Goal: Task Accomplishment & Management: Use online tool/utility

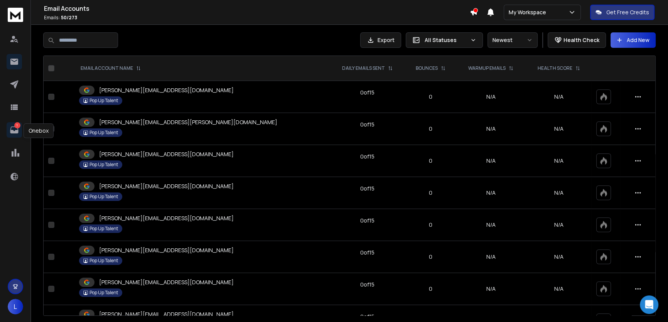
click at [9, 128] on link "1" at bounding box center [14, 129] width 15 height 15
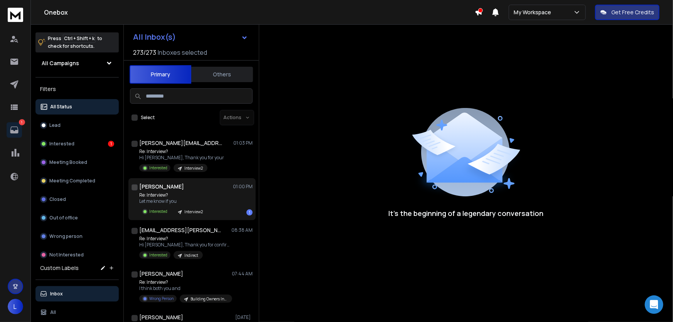
click at [220, 188] on div "Sonia Clark 01:00 PM" at bounding box center [195, 187] width 113 height 8
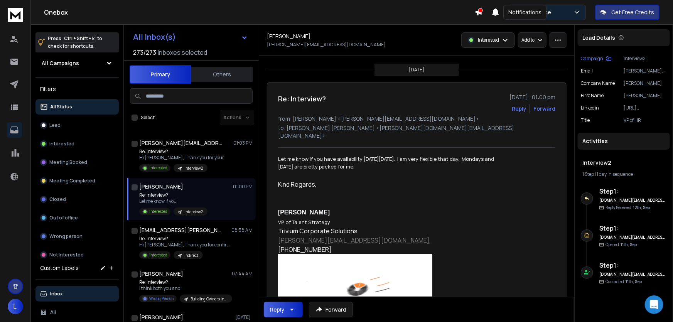
click at [554, 14] on p "My Workspace" at bounding box center [533, 12] width 40 height 8
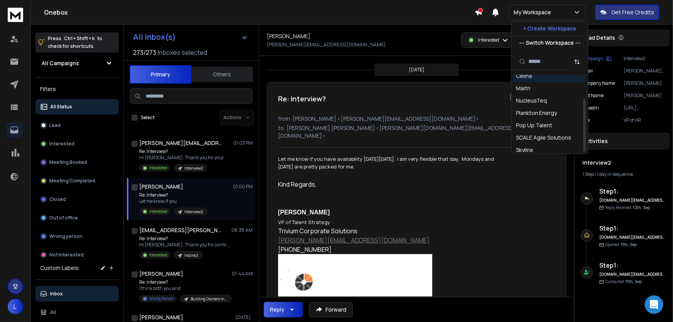
scroll to position [34, 0]
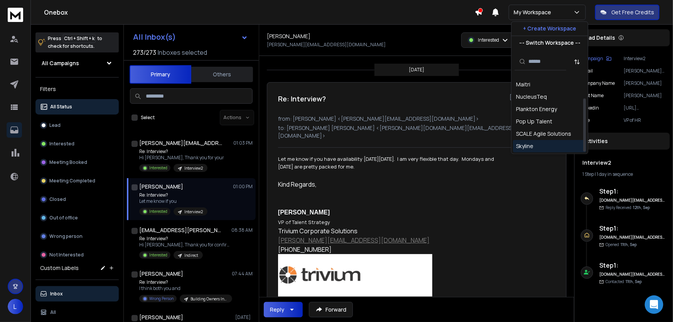
click at [540, 147] on div "Skyline" at bounding box center [549, 146] width 73 height 12
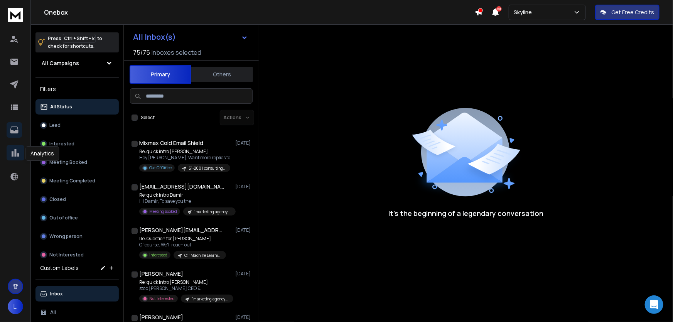
click at [17, 154] on icon at bounding box center [16, 153] width 12 height 12
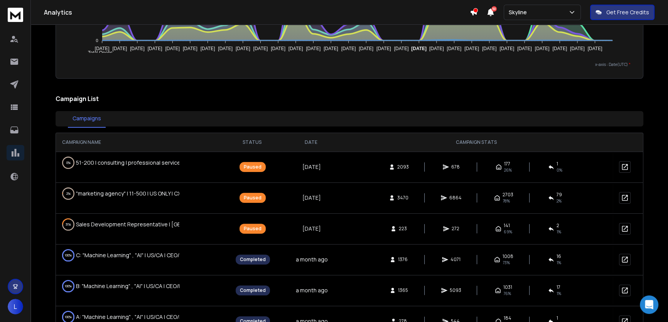
scroll to position [35, 0]
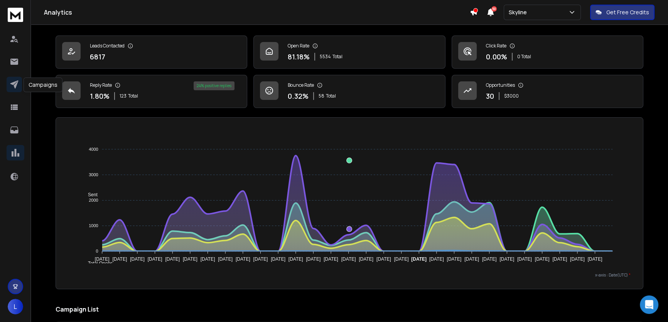
click at [16, 86] on icon at bounding box center [14, 84] width 9 height 9
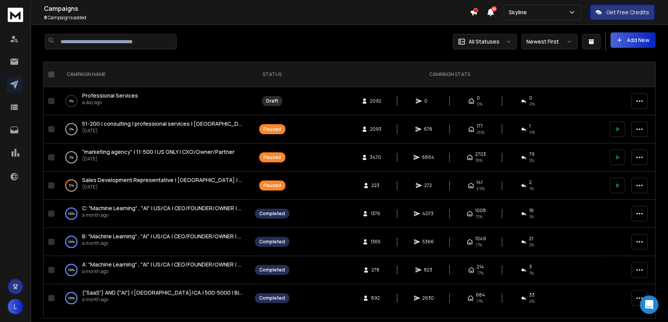
click at [150, 133] on p "[DATE]" at bounding box center [162, 131] width 160 height 6
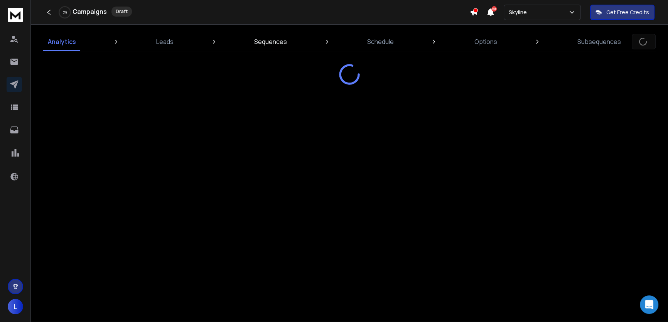
click at [270, 41] on p "Sequences" at bounding box center [270, 41] width 33 height 9
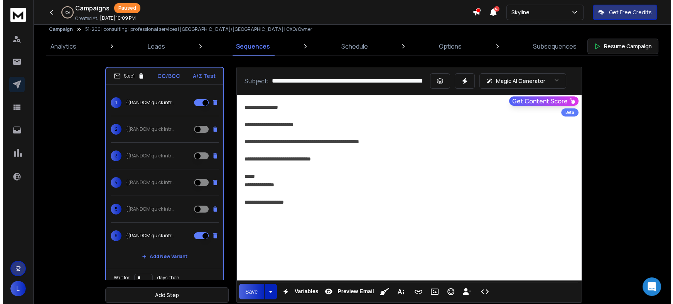
scroll to position [19, 0]
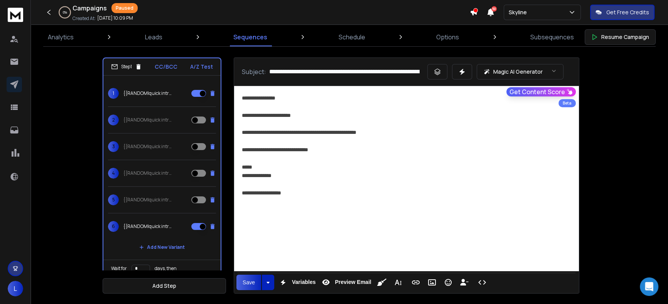
drag, startPoint x: 268, startPoint y: 97, endPoint x: 269, endPoint y: 116, distance: 19.3
click at [268, 98] on div "**********" at bounding box center [406, 98] width 329 height 8
click at [353, 278] on div "Preview Email" at bounding box center [345, 282] width 54 height 13
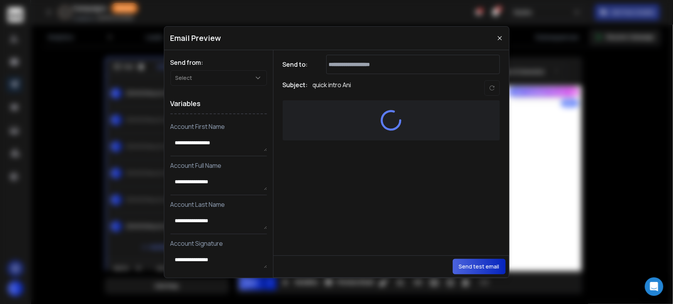
type textarea "**********"
type textarea "******"
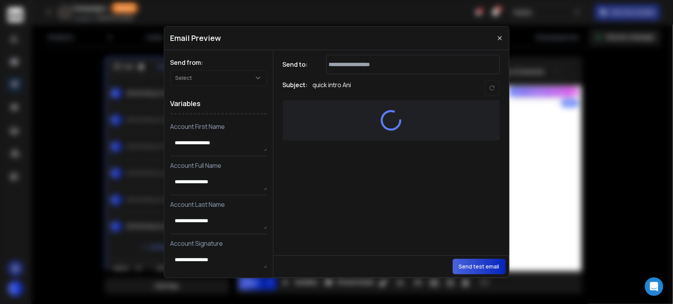
type textarea "**********"
type textarea "*******"
type textarea "**********"
type textarea "***"
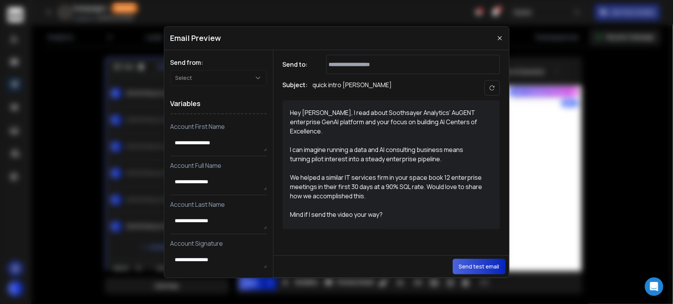
type textarea "*****"
type textarea "**********"
type textarea "****"
type textarea "**********"
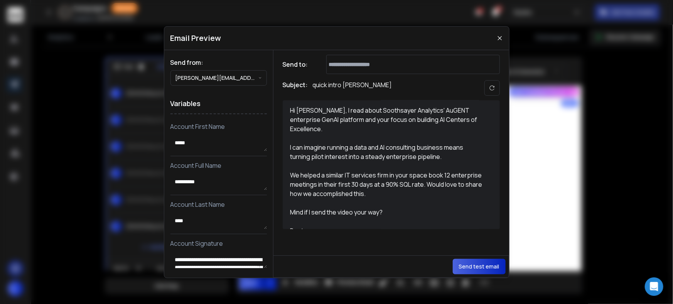
scroll to position [0, 0]
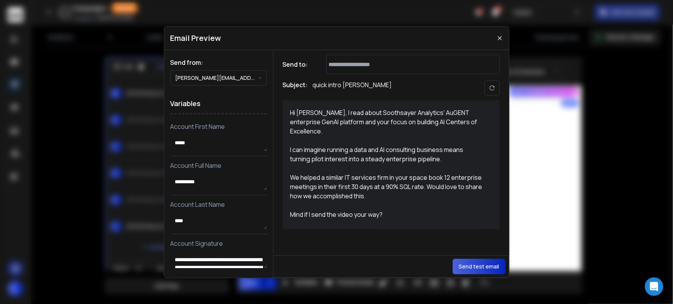
click at [496, 35] on icon at bounding box center [499, 38] width 6 height 6
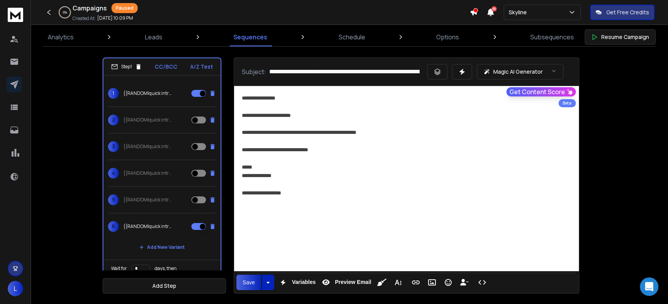
click at [268, 95] on div "**********" at bounding box center [406, 98] width 329 height 8
drag, startPoint x: 287, startPoint y: 98, endPoint x: 266, endPoint y: 108, distance: 23.3
click at [262, 98] on div "**********" at bounding box center [406, 98] width 329 height 8
click at [276, 135] on div "**********" at bounding box center [406, 132] width 329 height 8
click at [281, 117] on div "**********" at bounding box center [406, 115] width 329 height 8
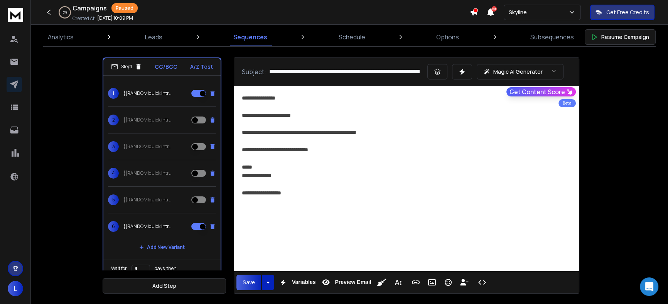
click at [293, 118] on div "**********" at bounding box center [406, 115] width 329 height 8
click at [349, 282] on span "Preview Email" at bounding box center [352, 282] width 39 height 7
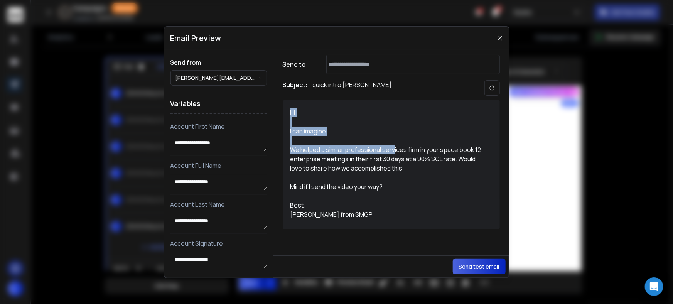
drag, startPoint x: 292, startPoint y: 111, endPoint x: 396, endPoint y: 145, distance: 109.1
click at [396, 145] on div "Hi I can imagine We helped a similar professional services firm in your space b…" at bounding box center [386, 164] width 193 height 113
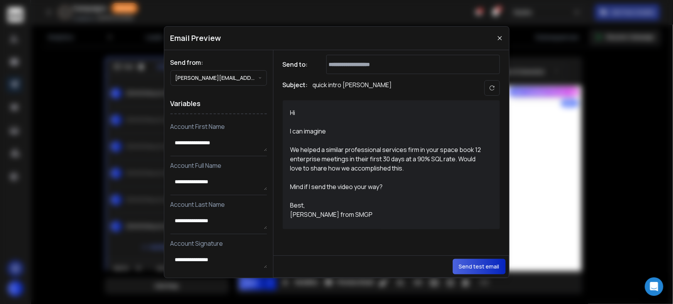
click at [409, 185] on div "Mind if I send the video your way?" at bounding box center [386, 186] width 193 height 9
click at [497, 37] on icon at bounding box center [499, 38] width 6 height 6
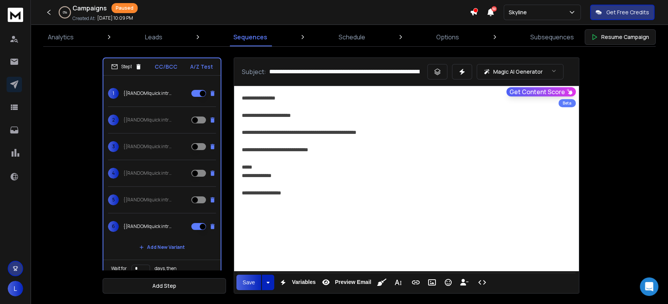
click at [269, 96] on div "**********" at bounding box center [406, 98] width 329 height 8
click at [280, 113] on div "**********" at bounding box center [406, 115] width 329 height 8
click at [281, 116] on div "**********" at bounding box center [406, 115] width 329 height 8
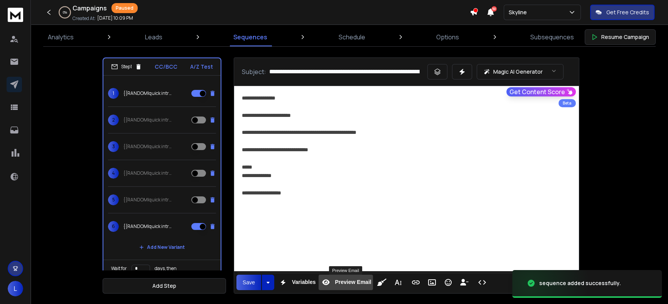
click at [358, 284] on span "Preview Email" at bounding box center [352, 282] width 39 height 7
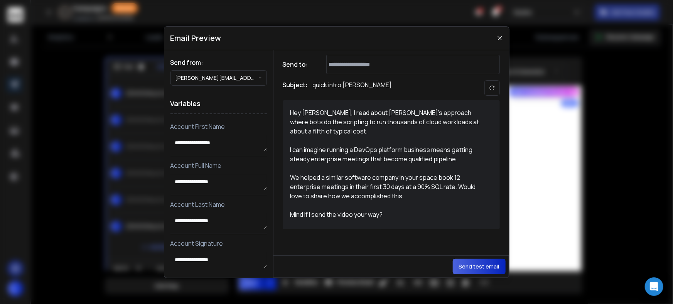
click at [499, 37] on icon at bounding box center [499, 38] width 6 height 6
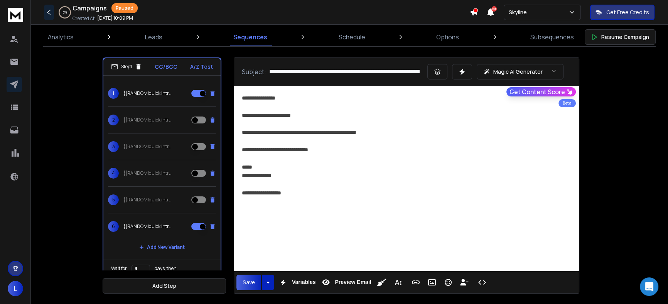
click at [52, 12] on icon at bounding box center [48, 12] width 7 height 7
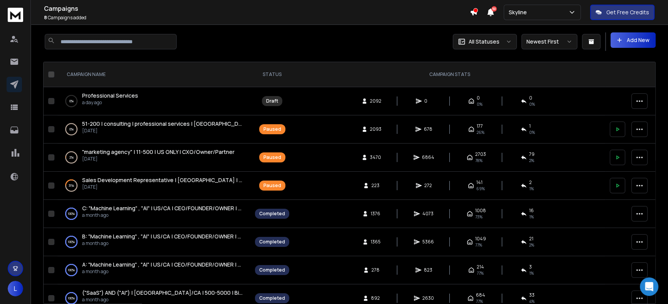
click at [140, 123] on span "51-200 | consulting | professional services | [GEOGRAPHIC_DATA]/[GEOGRAPHIC_DAT…" at bounding box center [213, 123] width 263 height 7
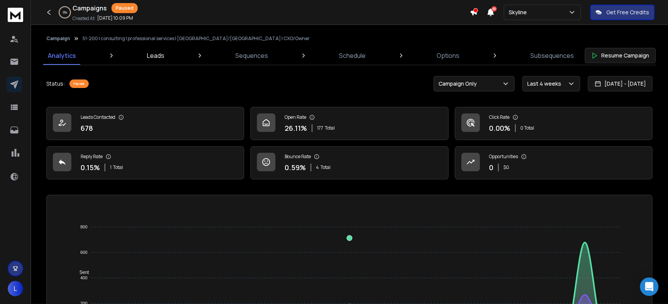
click at [153, 55] on p "Leads" at bounding box center [155, 55] width 17 height 9
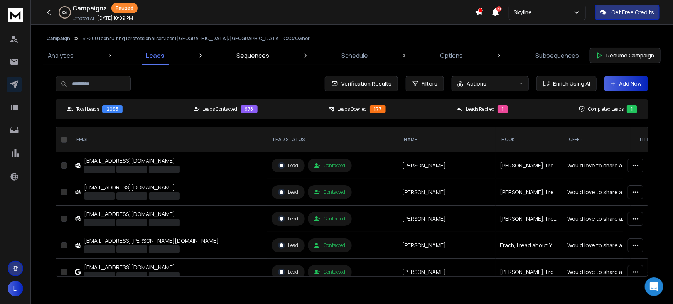
click at [258, 57] on p "Sequences" at bounding box center [252, 55] width 33 height 9
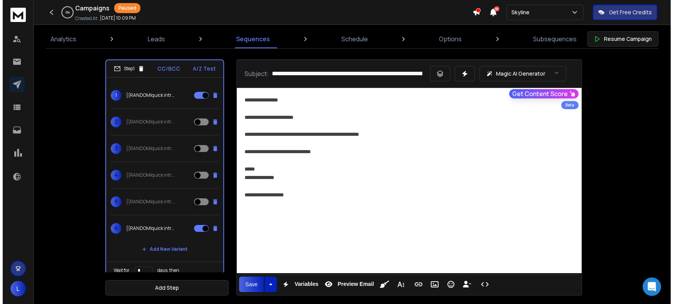
scroll to position [19, 0]
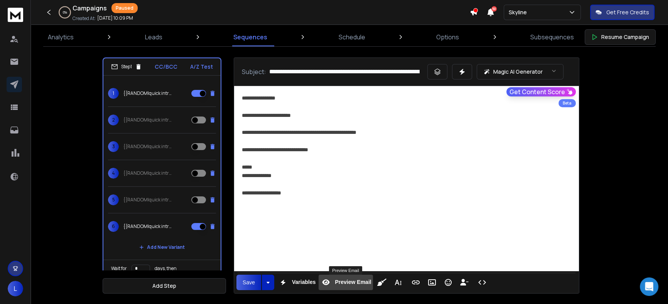
click at [343, 281] on span "Preview Email" at bounding box center [352, 282] width 39 height 7
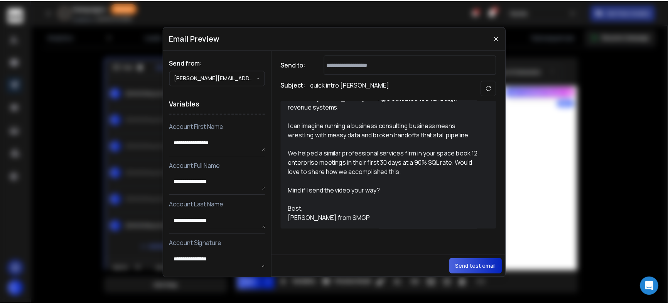
scroll to position [27, 0]
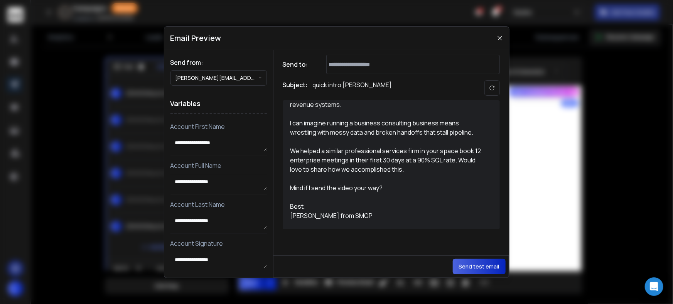
click at [498, 35] on icon at bounding box center [499, 38] width 6 height 6
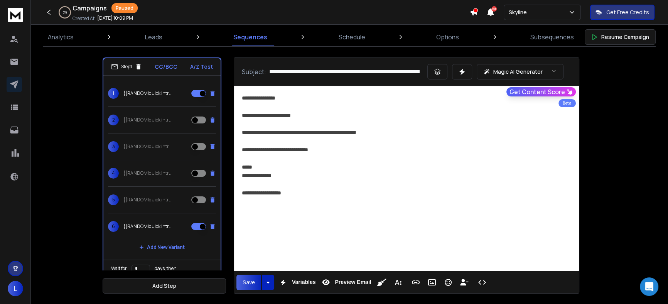
click at [268, 96] on div "**********" at bounding box center [406, 98] width 329 height 8
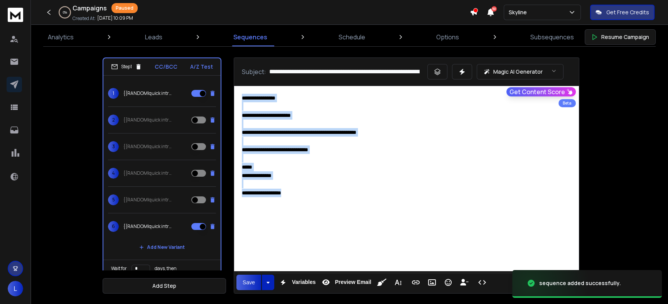
drag, startPoint x: 300, startPoint y: 195, endPoint x: 241, endPoint y: 93, distance: 118.0
click at [241, 93] on div "**********" at bounding box center [406, 177] width 345 height 182
drag, startPoint x: 278, startPoint y: 97, endPoint x: 271, endPoint y: 96, distance: 6.2
click at [278, 96] on div "**********" at bounding box center [406, 98] width 329 height 8
click at [270, 96] on div "**********" at bounding box center [406, 98] width 329 height 8
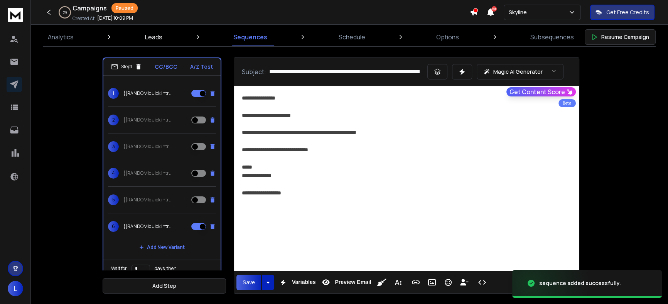
click at [162, 37] on p "Leads" at bounding box center [153, 36] width 17 height 9
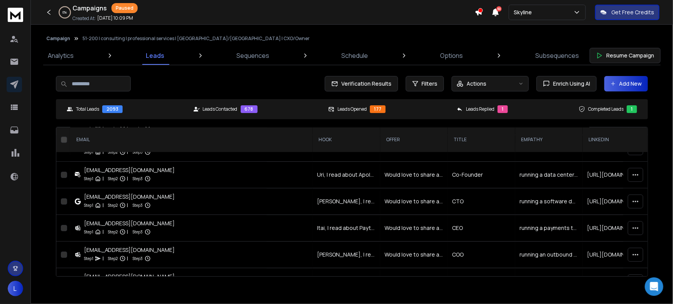
scroll to position [1319, 251]
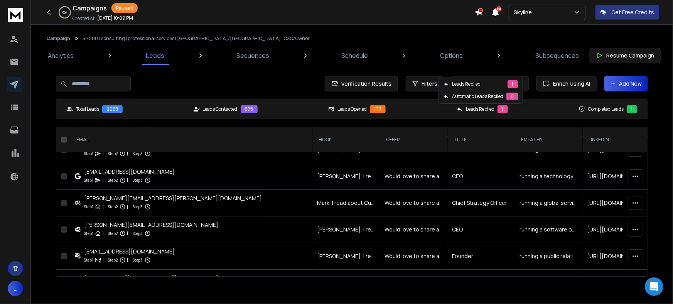
click at [485, 84] on div "Leads Replied 1" at bounding box center [480, 84] width 74 height 8
click at [427, 78] on button "Filters" at bounding box center [425, 83] width 38 height 15
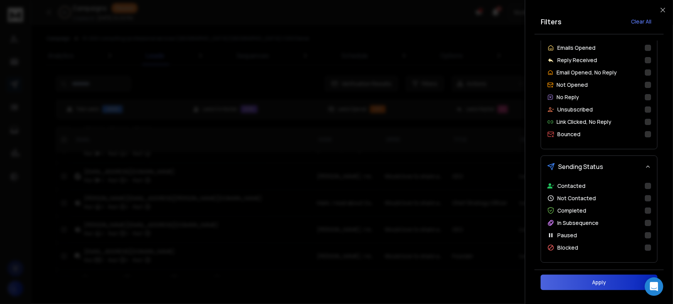
scroll to position [70, 0]
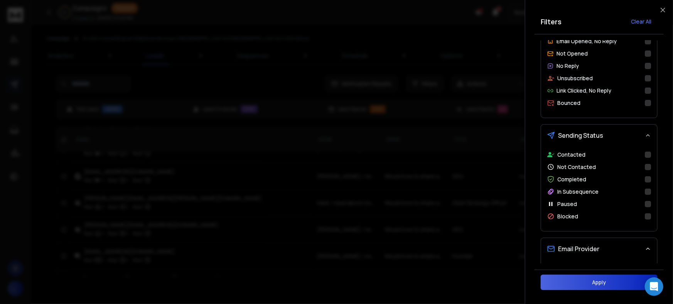
click at [645, 154] on button "Contacted" at bounding box center [648, 154] width 6 height 6
click at [596, 283] on button "Apply" at bounding box center [598, 281] width 117 height 15
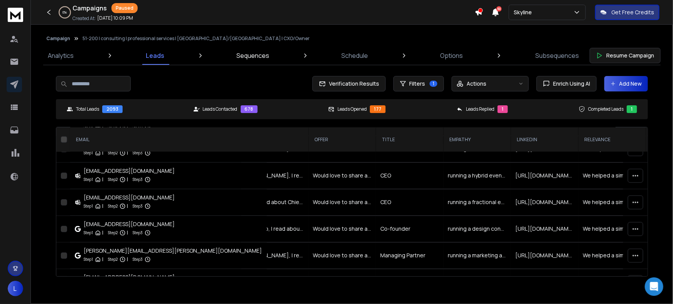
scroll to position [2120, 322]
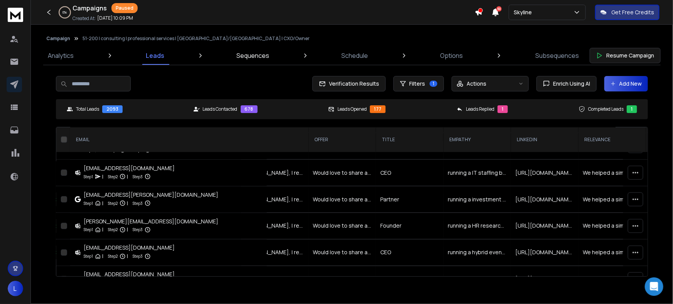
click at [256, 57] on p "Sequences" at bounding box center [252, 55] width 33 height 9
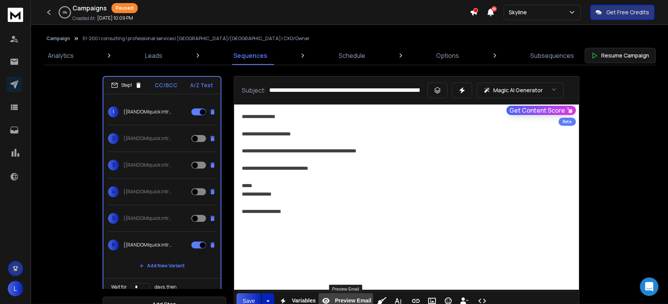
click at [355, 299] on span "Preview Email" at bounding box center [352, 300] width 39 height 7
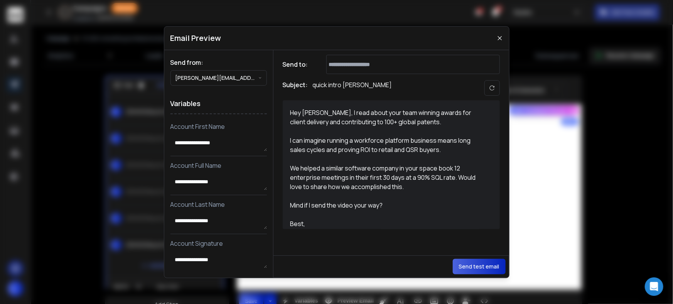
click at [350, 64] on input at bounding box center [413, 64] width 168 height 14
click at [344, 62] on input at bounding box center [413, 64] width 168 height 14
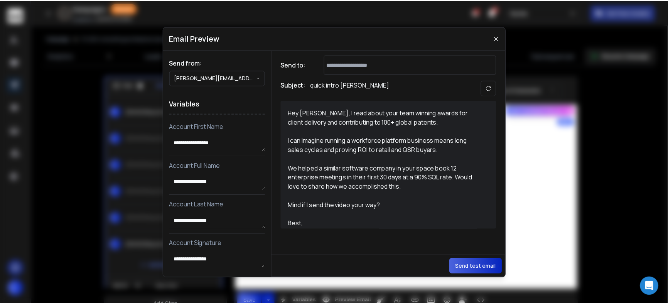
scroll to position [27, 0]
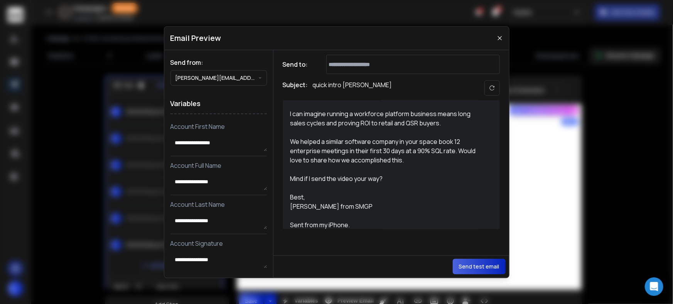
click at [498, 35] on icon at bounding box center [499, 38] width 6 height 6
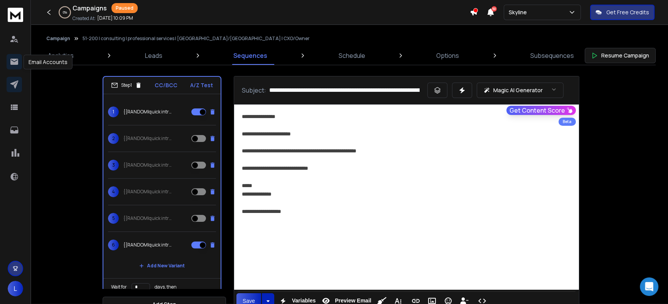
click at [15, 62] on icon at bounding box center [14, 62] width 8 height 6
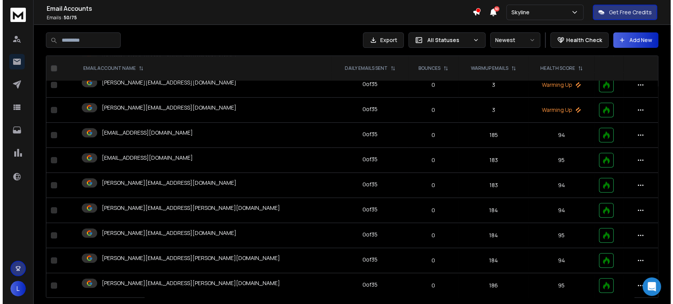
scroll to position [455, 0]
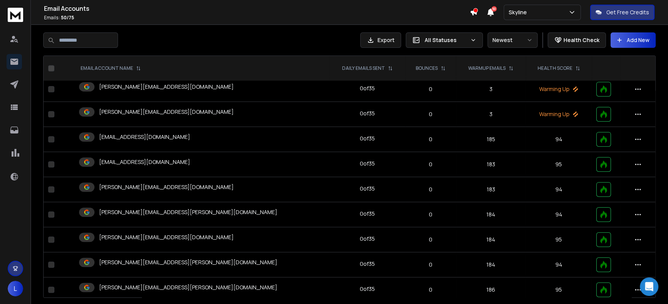
click at [238, 138] on div "[EMAIL_ADDRESS][DOMAIN_NAME]" at bounding box center [201, 136] width 245 height 9
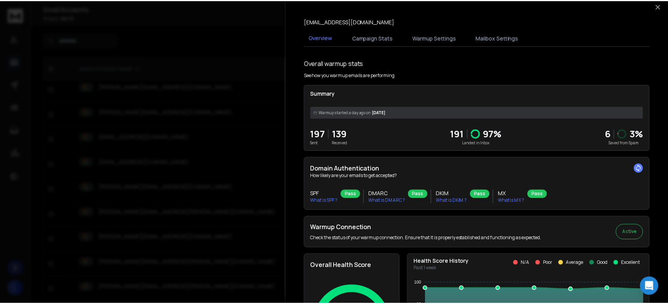
scroll to position [0, 0]
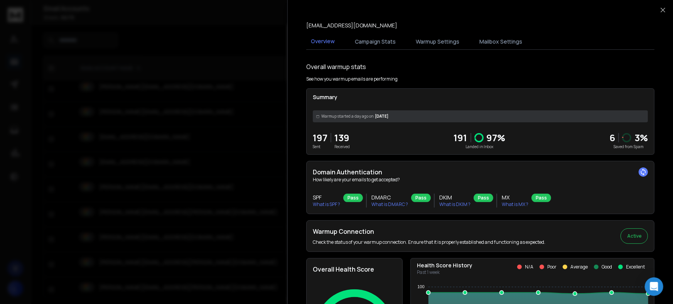
drag, startPoint x: 659, startPoint y: 11, endPoint x: 618, endPoint y: 22, distance: 42.9
click at [661, 11] on icon "button" at bounding box center [663, 10] width 4 height 4
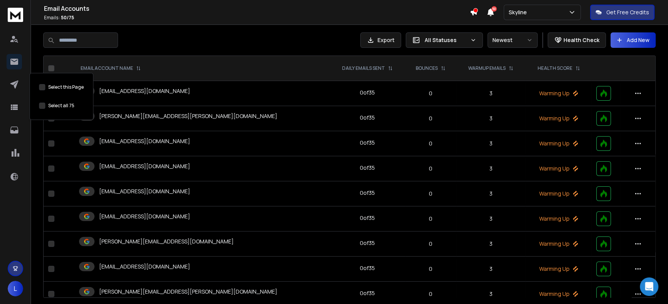
click at [42, 104] on button "Select this Page" at bounding box center [42, 106] width 6 height 6
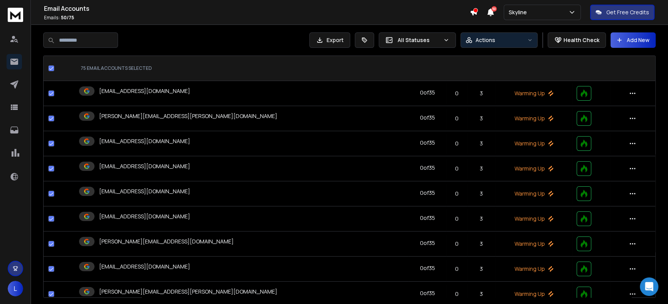
click at [497, 36] on div "Actions" at bounding box center [494, 40] width 59 height 8
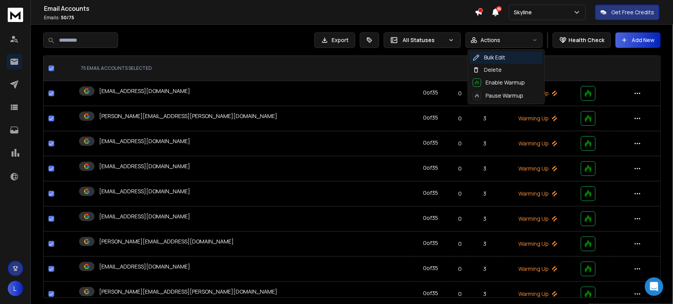
click at [499, 57] on div "Bulk Edit" at bounding box center [489, 58] width 33 height 8
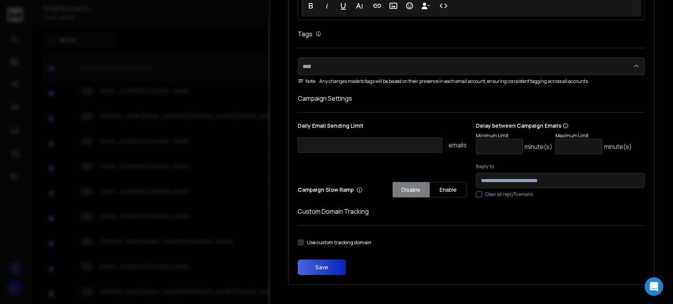
scroll to position [160, 0]
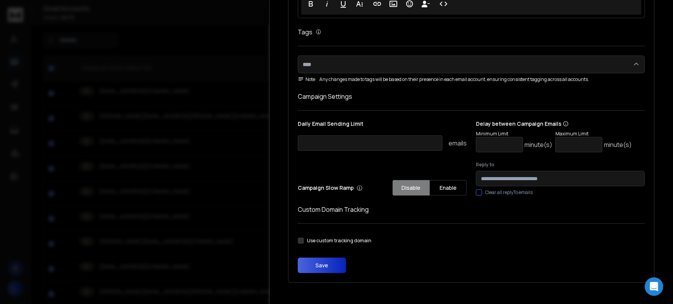
click at [380, 144] on input "number" at bounding box center [370, 142] width 145 height 15
type input "**"
click at [333, 270] on button "Save" at bounding box center [322, 264] width 48 height 15
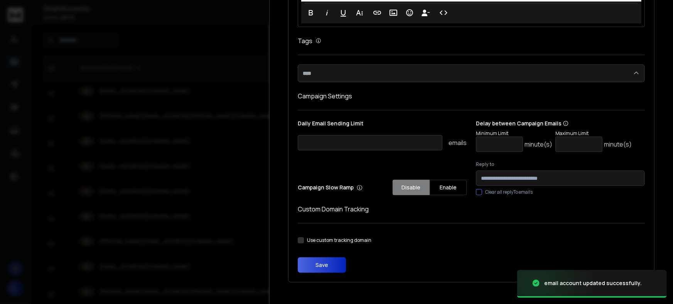
scroll to position [151, 0]
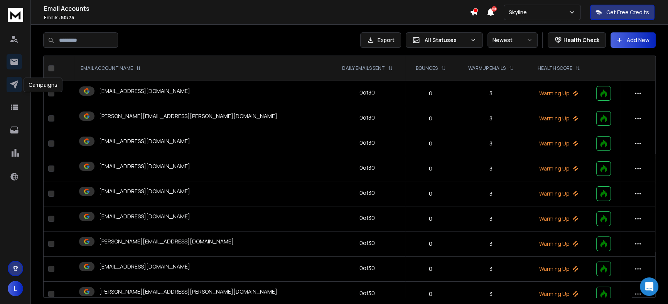
click at [13, 85] on icon at bounding box center [14, 84] width 9 height 9
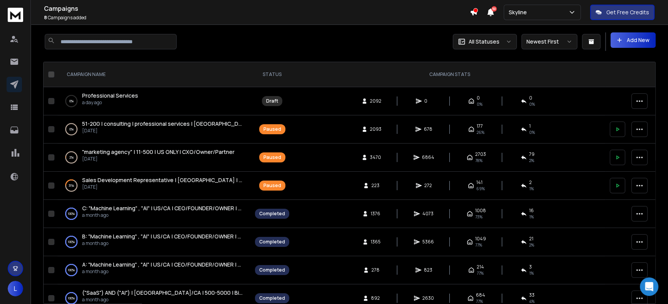
click at [148, 102] on div "0 % Professional Services a day ago" at bounding box center [153, 101] width 177 height 19
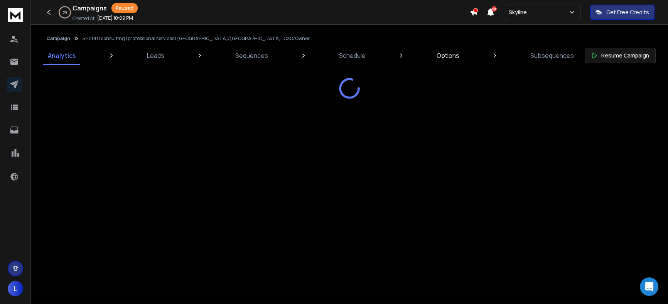
click at [453, 55] on p "Options" at bounding box center [447, 55] width 23 height 9
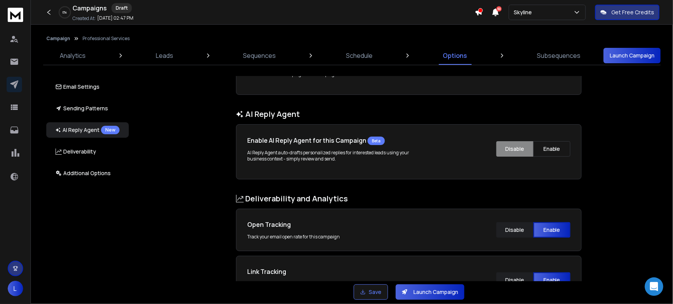
scroll to position [806, 0]
click at [559, 145] on button "Enable" at bounding box center [551, 148] width 37 height 15
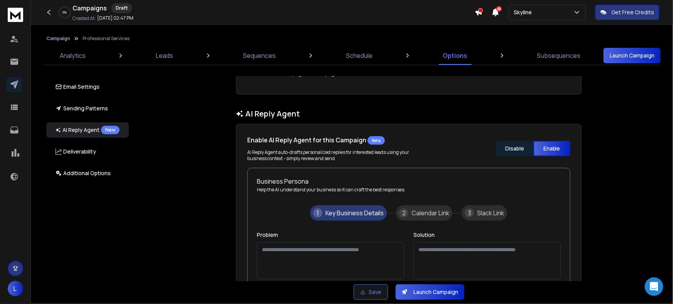
click at [512, 144] on button "Disable" at bounding box center [514, 148] width 37 height 15
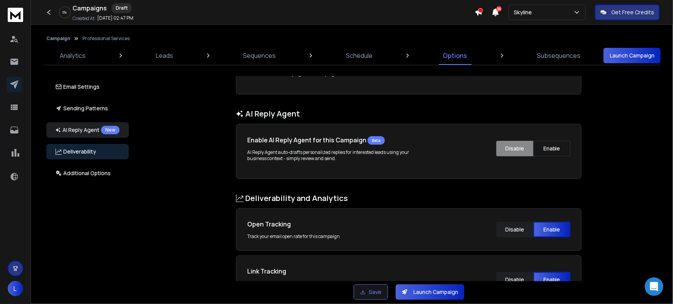
click at [81, 150] on p "Deliverability" at bounding box center [76, 152] width 40 height 8
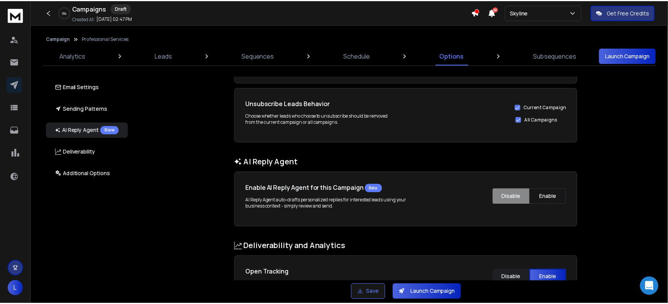
scroll to position [746, 0]
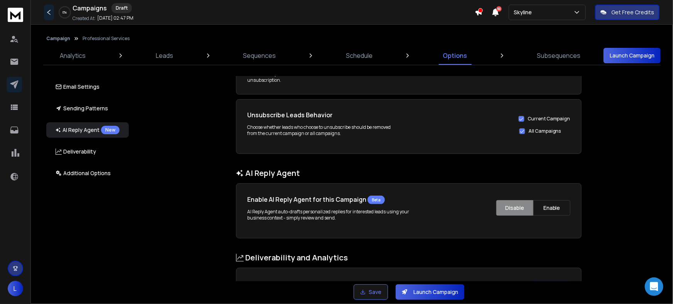
click at [49, 14] on icon at bounding box center [48, 12] width 7 height 7
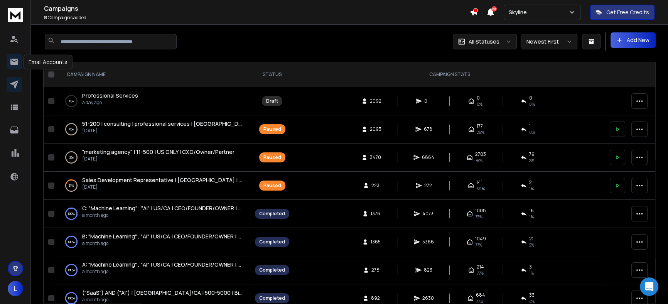
click at [17, 58] on icon at bounding box center [14, 61] width 9 height 9
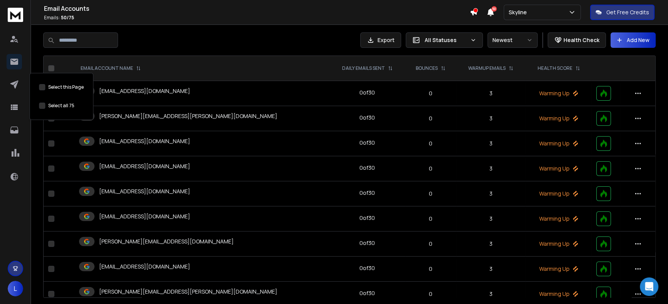
click at [48, 69] on button "Select this Page" at bounding box center [51, 68] width 6 height 6
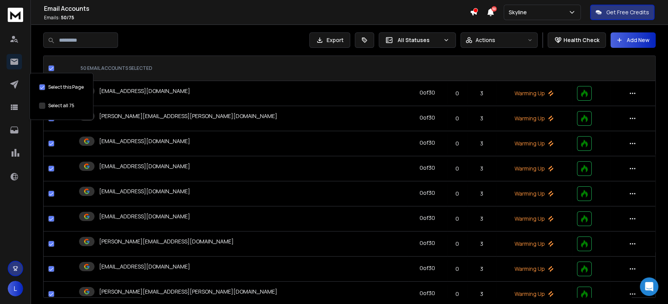
click at [40, 108] on button "Select this Page" at bounding box center [42, 106] width 6 height 6
click at [167, 38] on div at bounding box center [173, 39] width 261 height 15
drag, startPoint x: 50, startPoint y: 92, endPoint x: 52, endPoint y: 101, distance: 9.4
click at [50, 92] on button "button" at bounding box center [51, 93] width 6 height 6
click at [51, 119] on button "button" at bounding box center [51, 118] width 6 height 6
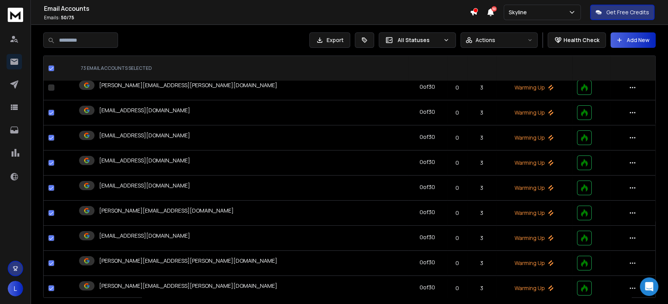
scroll to position [35, 0]
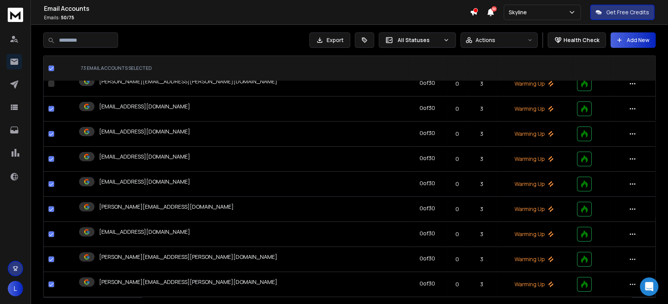
click at [54, 108] on div at bounding box center [61, 109] width 26 height 6
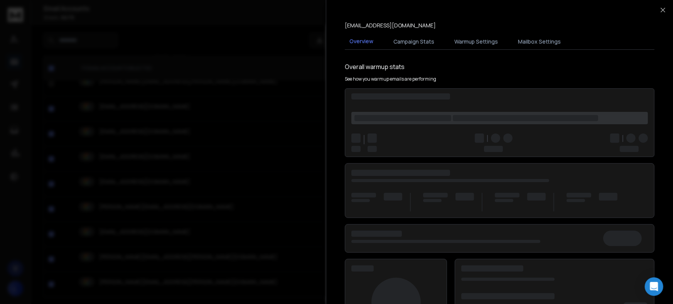
click at [129, 86] on div at bounding box center [336, 152] width 673 height 304
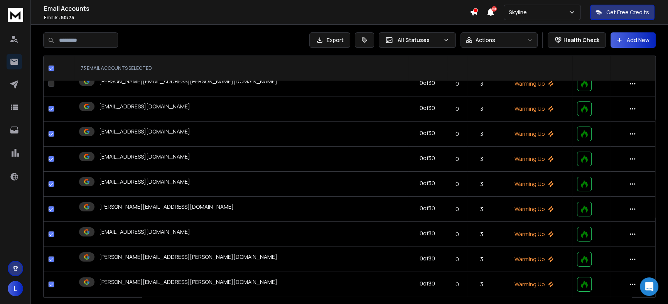
click at [52, 108] on button "button" at bounding box center [51, 109] width 6 height 6
click at [52, 131] on button "button" at bounding box center [51, 134] width 6 height 6
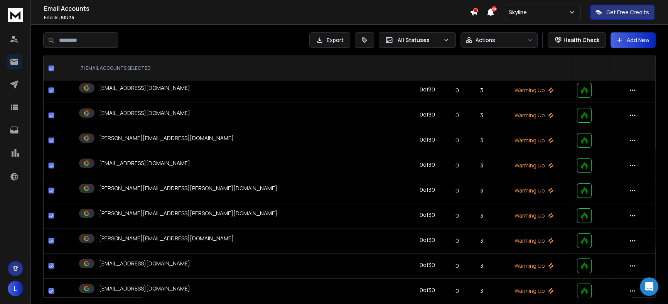
scroll to position [105, 0]
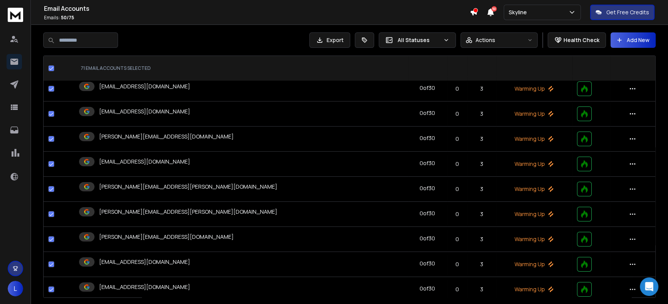
click at [53, 88] on button "button" at bounding box center [51, 89] width 6 height 6
click at [50, 112] on button "button" at bounding box center [51, 114] width 6 height 6
click at [52, 137] on button "button" at bounding box center [51, 139] width 6 height 6
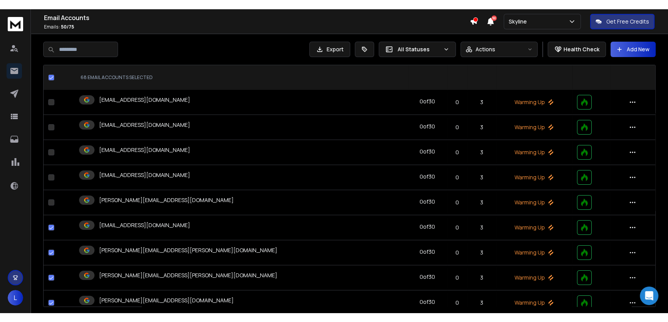
scroll to position [0, 0]
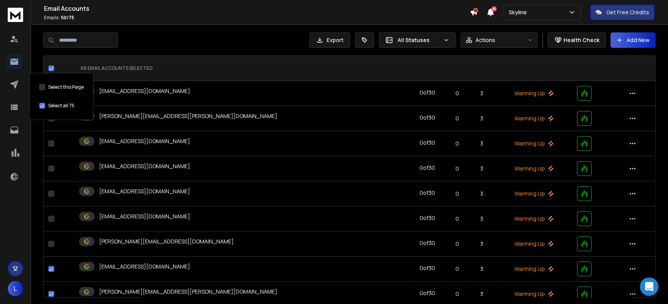
click at [50, 68] on button "Select this Page" at bounding box center [51, 68] width 6 height 6
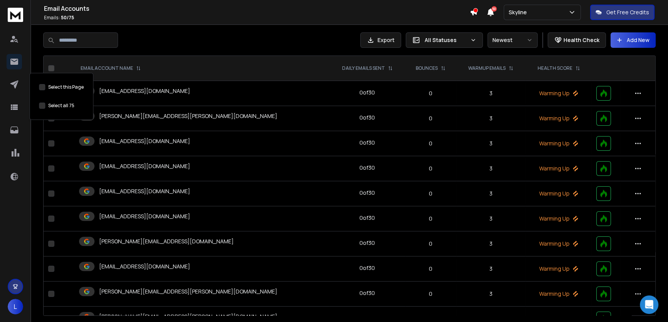
click at [48, 106] on label "Select all 75" at bounding box center [61, 106] width 26 height 6
click at [42, 106] on button "Select this Page" at bounding box center [42, 106] width 6 height 6
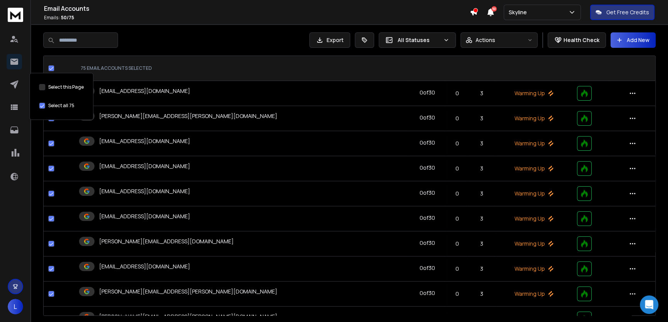
click at [50, 69] on button "Select this Page" at bounding box center [51, 68] width 6 height 6
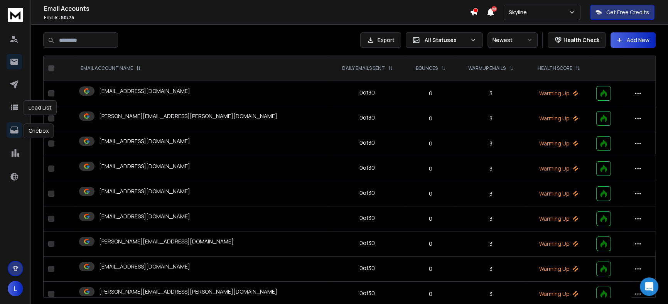
click at [11, 130] on icon at bounding box center [14, 129] width 9 height 9
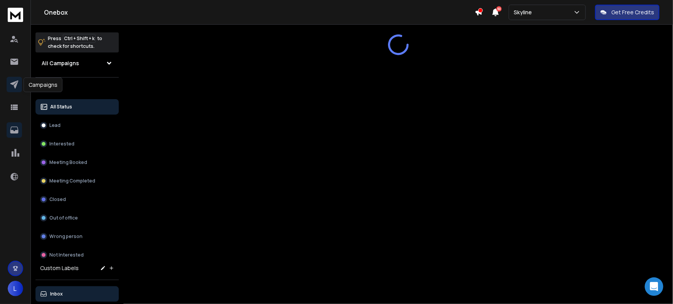
click at [11, 82] on icon at bounding box center [14, 84] width 9 height 9
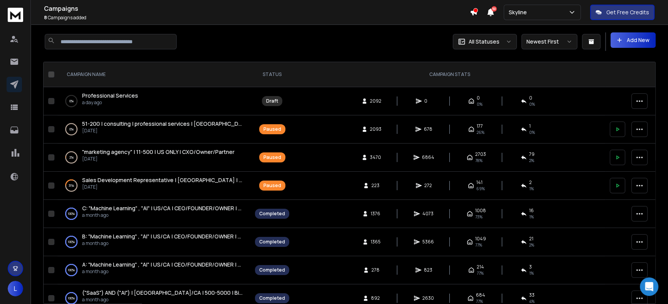
click at [110, 104] on p "a day ago" at bounding box center [110, 102] width 56 height 6
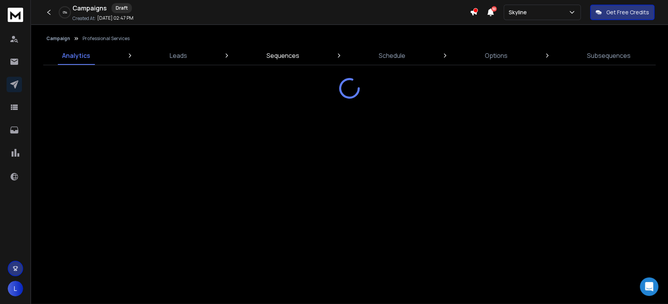
click at [275, 51] on p "Sequences" at bounding box center [282, 55] width 33 height 9
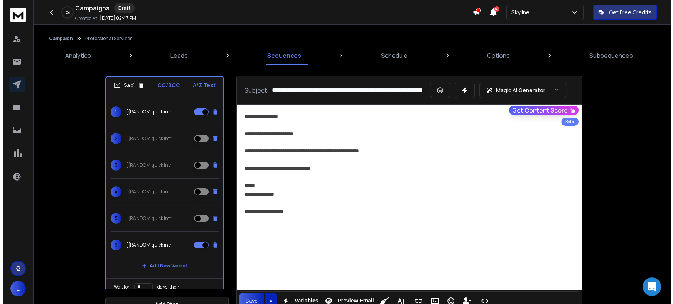
scroll to position [19, 0]
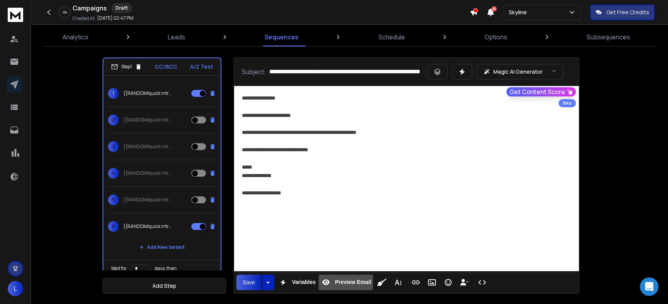
click at [339, 279] on span "Preview Email" at bounding box center [352, 282] width 39 height 7
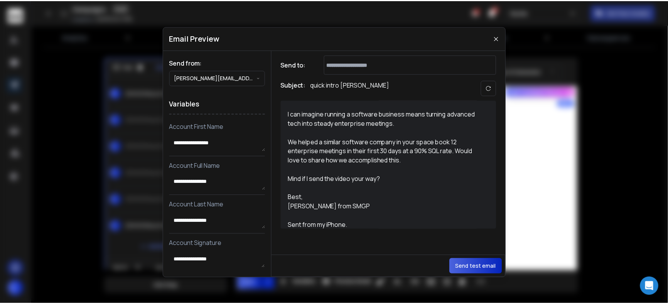
scroll to position [0, 0]
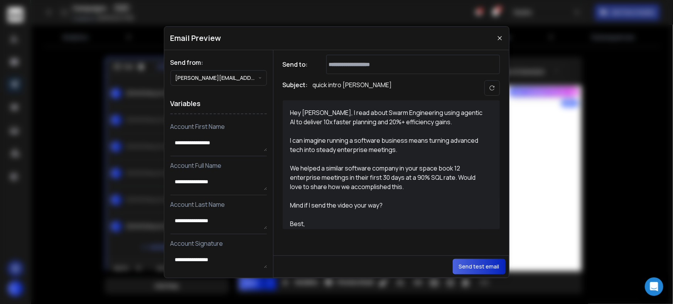
click at [498, 39] on icon at bounding box center [499, 38] width 6 height 6
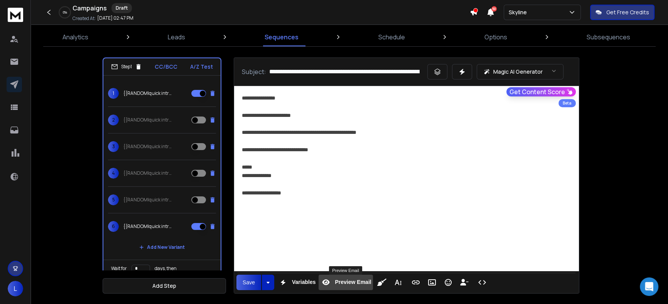
click at [350, 281] on span "Preview Email" at bounding box center [352, 282] width 39 height 7
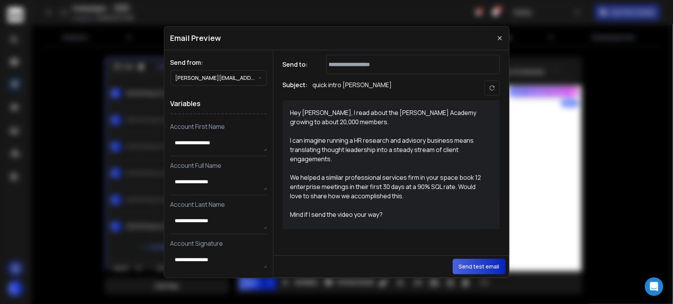
click at [501, 35] on icon at bounding box center [499, 38] width 6 height 6
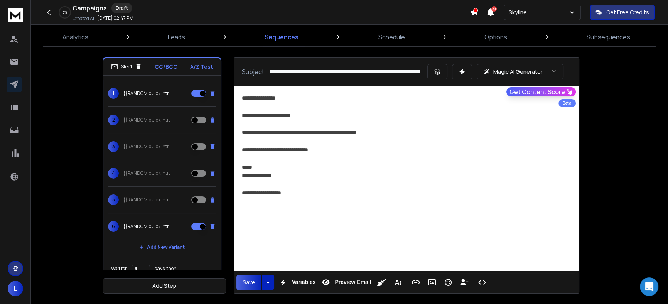
click at [146, 224] on p "{{RANDOM|quick intro|wanted your thoughts|inquiry for|sound interesting|useful}…" at bounding box center [147, 226] width 49 height 6
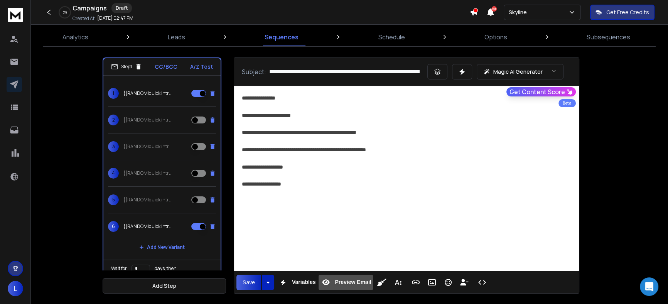
click at [345, 281] on span "Preview Email" at bounding box center [352, 282] width 39 height 7
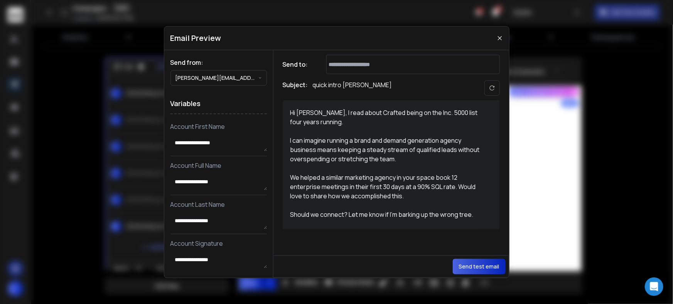
drag, startPoint x: 475, startPoint y: 215, endPoint x: 490, endPoint y: 216, distance: 14.7
click at [490, 216] on div "Hi Eric, I read about Crafted being on the Inc. 5000 list four years running. I…" at bounding box center [391, 164] width 217 height 129
click at [498, 36] on icon at bounding box center [499, 38] width 6 height 6
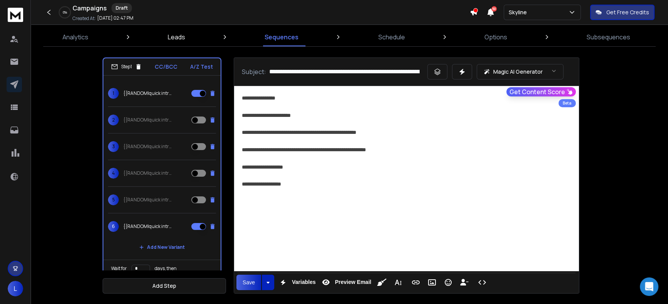
click at [180, 39] on p "Leads" at bounding box center [176, 36] width 17 height 9
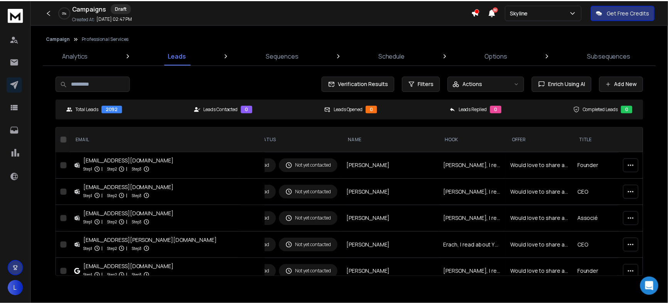
scroll to position [0, 26]
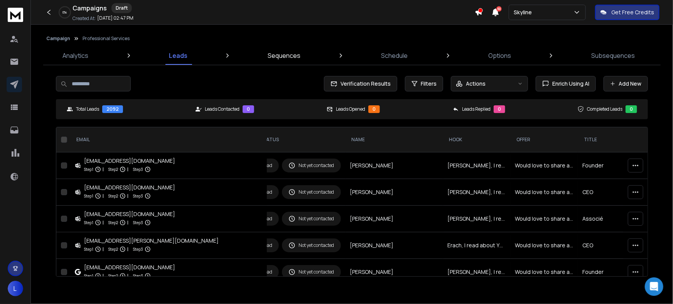
click at [293, 53] on p "Sequences" at bounding box center [284, 55] width 33 height 9
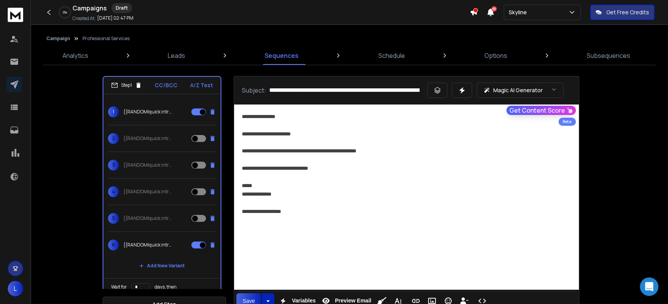
click at [144, 240] on div "6 {{RANDOM|quick intro|wanted your thoughts|inquiry for|sound interesting|usefu…" at bounding box center [140, 244] width 65 height 11
click at [264, 150] on div "**********" at bounding box center [406, 150] width 329 height 8
click at [273, 150] on div "**********" at bounding box center [406, 150] width 329 height 8
click at [275, 151] on div "**********" at bounding box center [406, 150] width 329 height 8
click at [273, 151] on div "**********" at bounding box center [406, 150] width 329 height 8
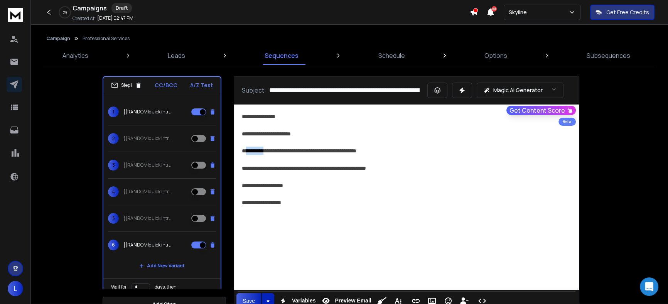
drag, startPoint x: 269, startPoint y: 150, endPoint x: 246, endPoint y: 150, distance: 23.5
click at [246, 150] on div "**********" at bounding box center [406, 150] width 329 height 8
click at [293, 296] on div "Variables" at bounding box center [297, 300] width 42 height 12
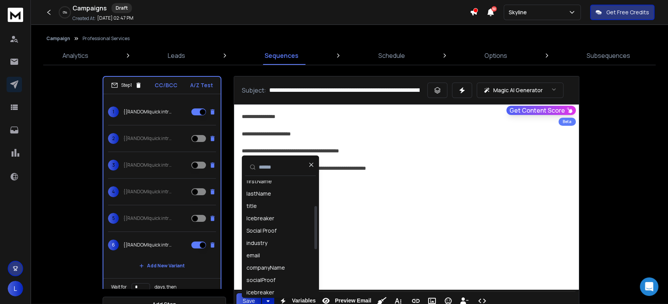
scroll to position [70, 0]
click at [279, 225] on div "Social Proof" at bounding box center [280, 228] width 74 height 12
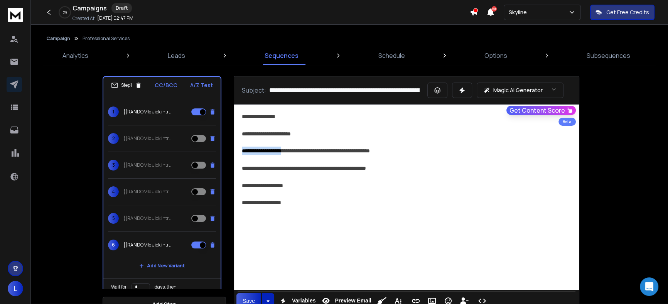
drag, startPoint x: 285, startPoint y: 149, endPoint x: 237, endPoint y: 150, distance: 47.8
click at [237, 150] on div "**********" at bounding box center [406, 195] width 345 height 182
click at [304, 297] on div "Variables" at bounding box center [297, 300] width 42 height 12
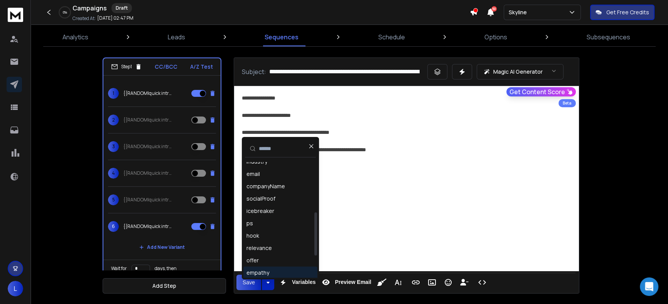
scroll to position [123, 0]
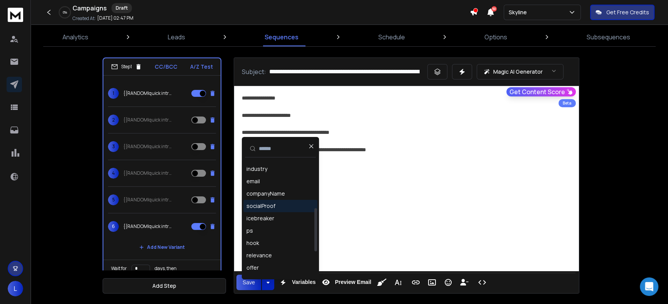
click at [276, 204] on div "socialProof" at bounding box center [280, 206] width 74 height 12
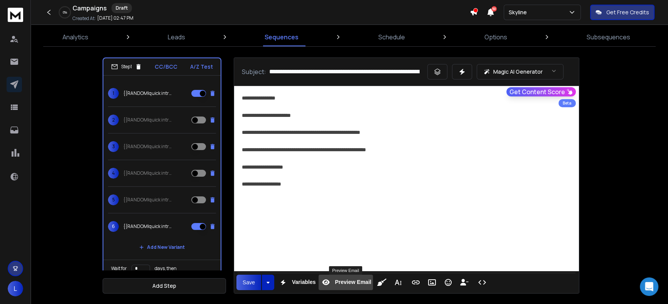
click at [359, 283] on span "Preview Email" at bounding box center [352, 282] width 39 height 7
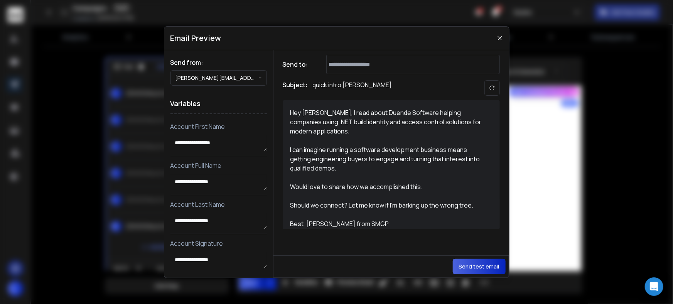
click at [502, 34] on div "Email Preview" at bounding box center [336, 38] width 345 height 23
click at [499, 33] on div "Email Preview" at bounding box center [336, 38] width 345 height 23
click at [499, 36] on icon at bounding box center [499, 38] width 6 height 6
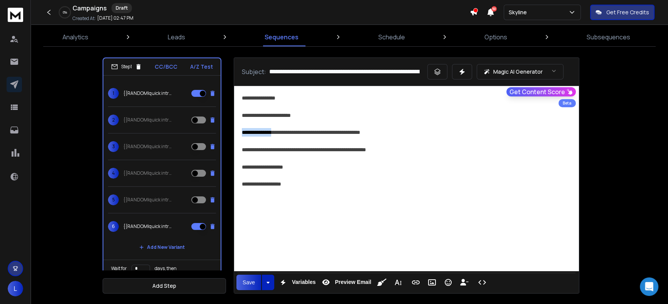
drag, startPoint x: 276, startPoint y: 132, endPoint x: 235, endPoint y: 131, distance: 40.5
click at [235, 131] on div "**********" at bounding box center [406, 177] width 345 height 182
click at [301, 279] on span "Variables" at bounding box center [303, 282] width 27 height 7
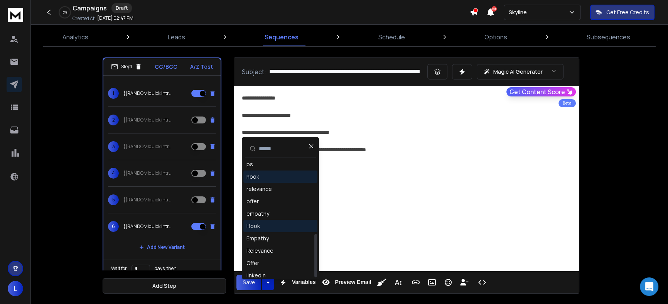
scroll to position [193, 0]
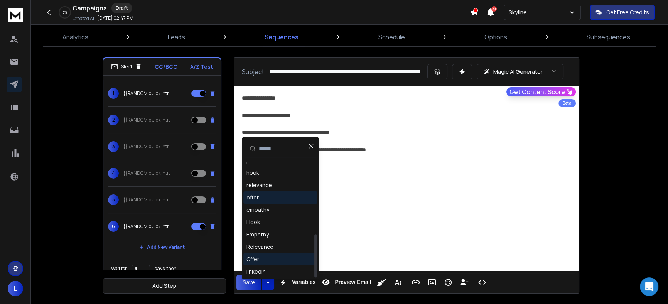
click at [271, 259] on div "Offer" at bounding box center [280, 259] width 74 height 12
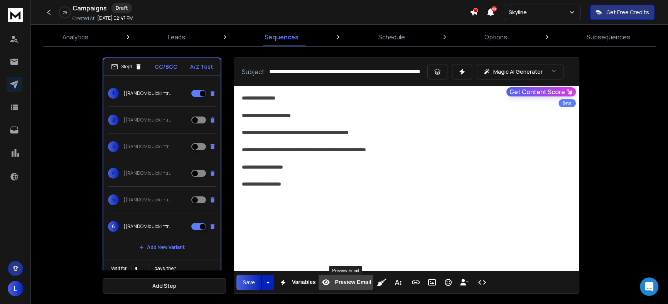
click at [337, 278] on div "Preview Email" at bounding box center [345, 282] width 54 height 13
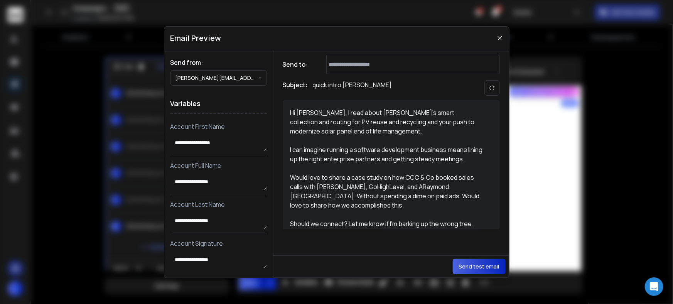
click at [497, 35] on icon at bounding box center [499, 38] width 6 height 6
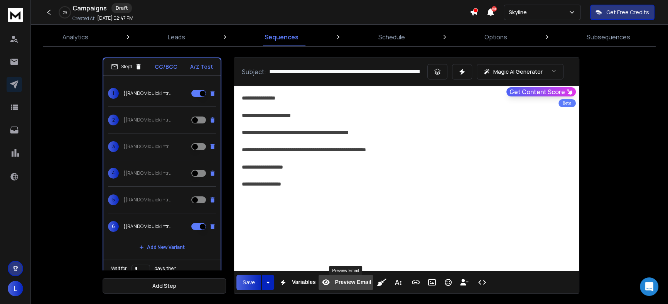
click at [350, 281] on span "Preview Email" at bounding box center [352, 282] width 39 height 7
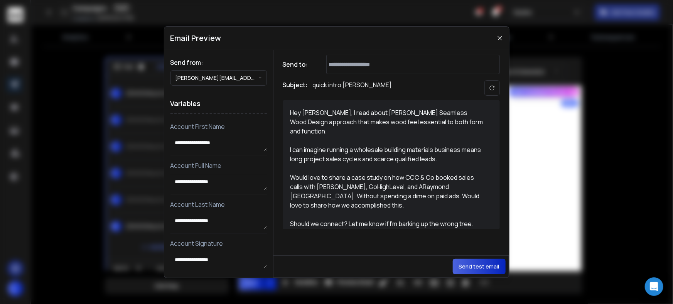
click at [502, 36] on icon at bounding box center [499, 38] width 6 height 6
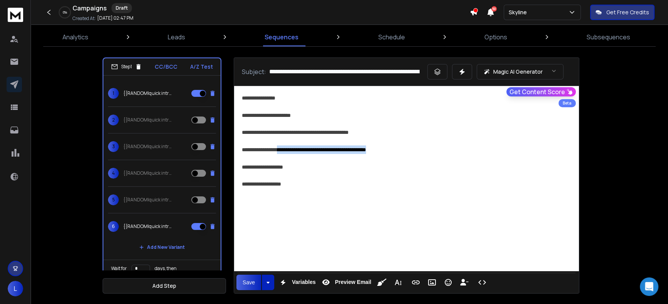
drag, startPoint x: 291, startPoint y: 148, endPoint x: 470, endPoint y: 145, distance: 179.6
click at [470, 145] on div "**********" at bounding box center [406, 149] width 329 height 8
click at [356, 283] on span "Preview Email" at bounding box center [352, 282] width 39 height 7
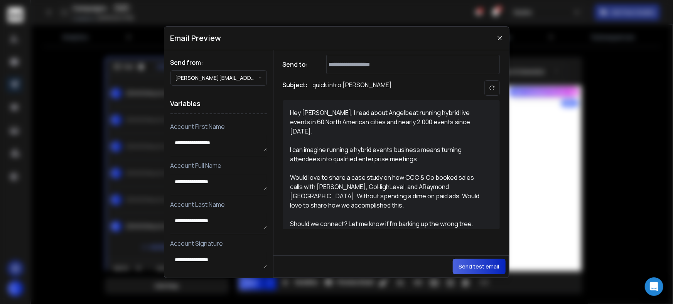
click at [501, 39] on icon at bounding box center [499, 38] width 4 height 4
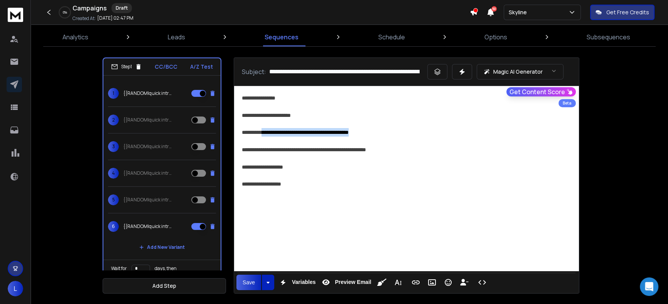
drag, startPoint x: 377, startPoint y: 131, endPoint x: 264, endPoint y: 128, distance: 113.0
click at [264, 128] on div "**********" at bounding box center [406, 132] width 329 height 8
click at [341, 277] on div "Preview Email" at bounding box center [345, 282] width 54 height 13
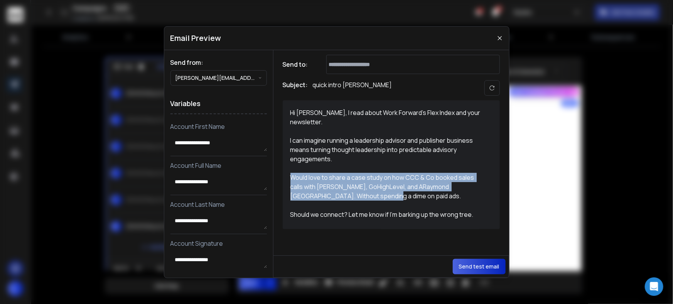
drag, startPoint x: 294, startPoint y: 167, endPoint x: 395, endPoint y: 184, distance: 102.5
click at [395, 184] on div "Would love to share a case study on how CCC & Co booked sales calls with [PERSO…" at bounding box center [386, 187] width 193 height 28
click at [395, 187] on div "Would love to share a case study on how CCC & Co booked sales calls with [PERSO…" at bounding box center [386, 187] width 193 height 28
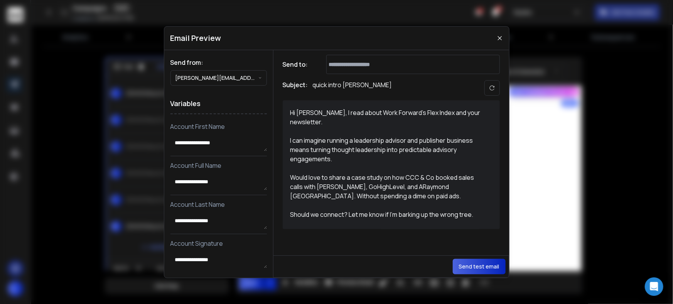
click at [500, 35] on icon at bounding box center [499, 38] width 6 height 6
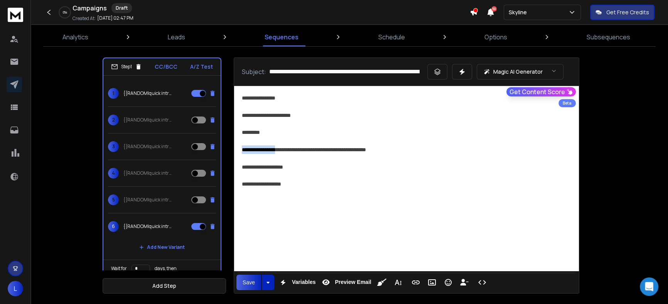
drag, startPoint x: 288, startPoint y: 149, endPoint x: 243, endPoint y: 148, distance: 45.1
click at [243, 148] on div "**********" at bounding box center [406, 149] width 329 height 8
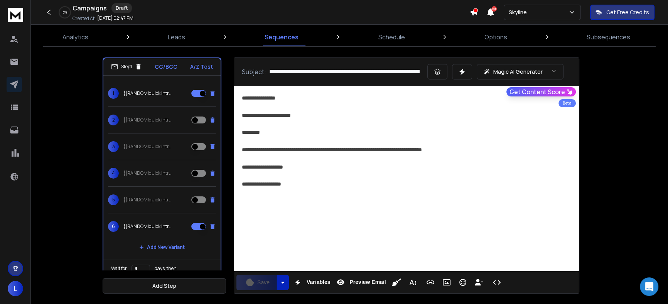
click at [312, 183] on div "**********" at bounding box center [406, 184] width 329 height 8
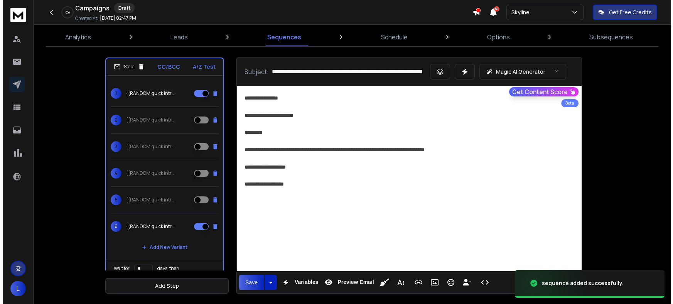
scroll to position [13, 0]
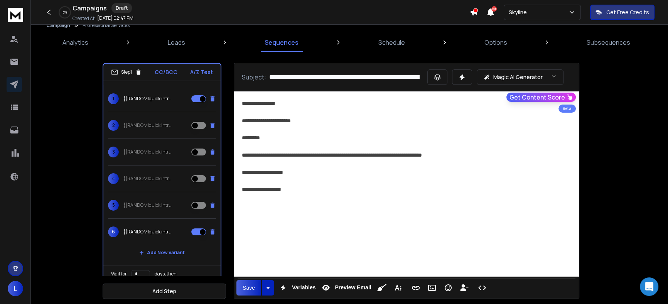
click at [319, 168] on div "**********" at bounding box center [406, 172] width 329 height 8
click at [361, 283] on div "Preview Email" at bounding box center [345, 287] width 54 height 13
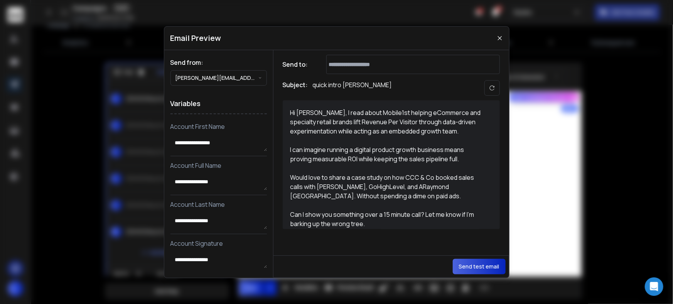
drag, startPoint x: 500, startPoint y: 40, endPoint x: 474, endPoint y: 52, distance: 28.8
click at [500, 40] on icon at bounding box center [499, 38] width 6 height 6
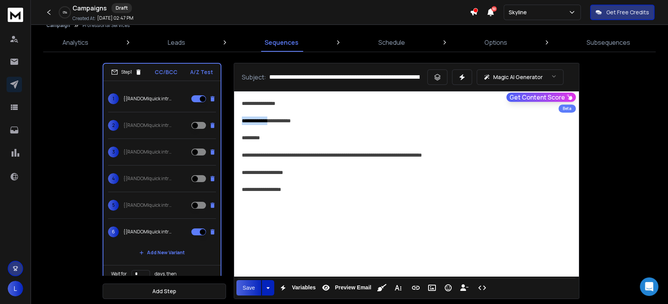
drag, startPoint x: 272, startPoint y: 119, endPoint x: 241, endPoint y: 119, distance: 30.8
click at [242, 119] on div "**********" at bounding box center [406, 120] width 329 height 8
click at [356, 284] on span "Preview Email" at bounding box center [352, 287] width 39 height 7
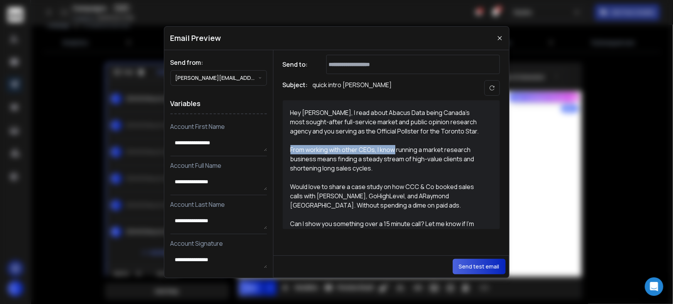
drag, startPoint x: 292, startPoint y: 150, endPoint x: 396, endPoint y: 150, distance: 104.5
click at [396, 150] on div "From working with other CEOs, I know running a market research business means f…" at bounding box center [386, 159] width 193 height 28
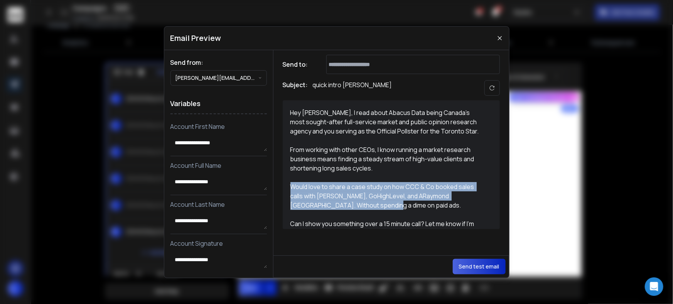
drag, startPoint x: 365, startPoint y: 205, endPoint x: 287, endPoint y: 186, distance: 80.2
click at [287, 186] on div "Hey David, I read about Abacus Data being Canada’s most sought-after full-servi…" at bounding box center [391, 164] width 217 height 129
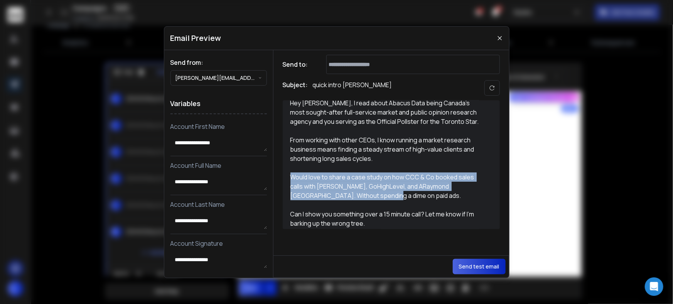
scroll to position [35, 0]
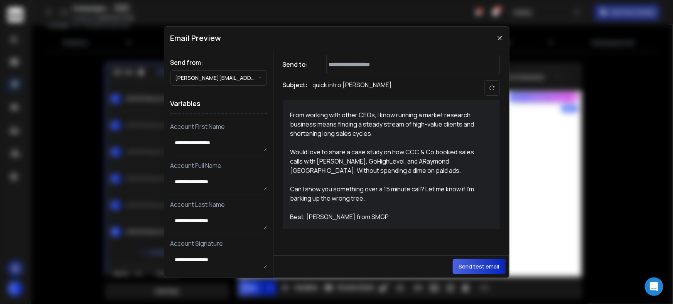
click at [398, 197] on div "Can I show you something over a 15 minute call? Let me know if I'm barking up t…" at bounding box center [386, 193] width 193 height 19
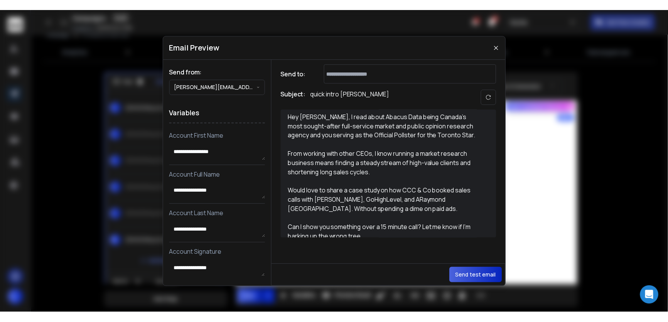
scroll to position [0, 0]
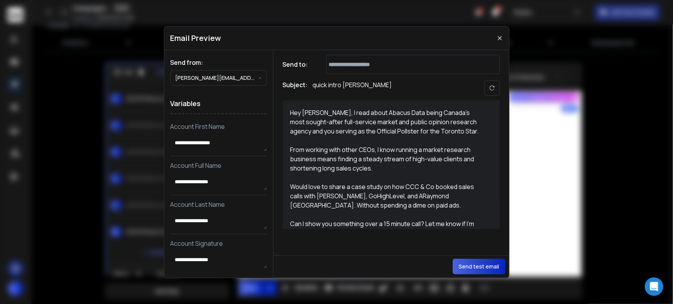
click at [501, 39] on icon at bounding box center [499, 38] width 6 height 6
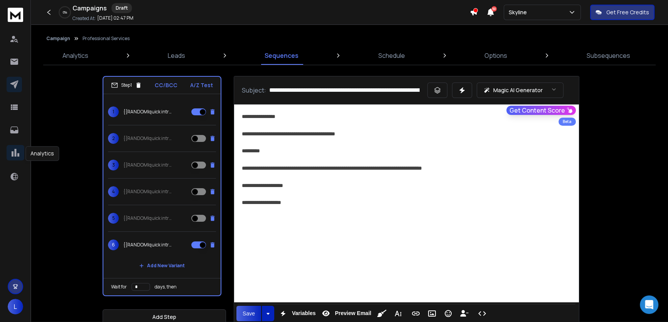
click at [18, 151] on icon at bounding box center [16, 153] width 12 height 12
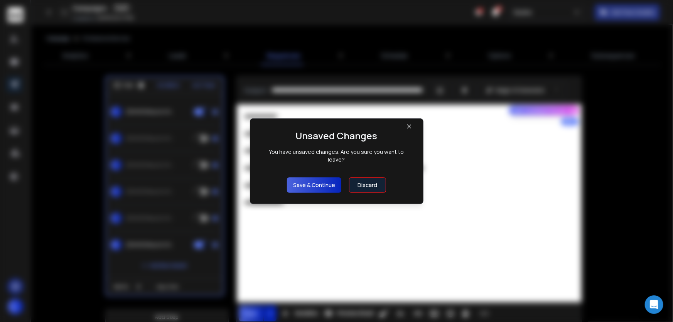
click at [329, 179] on button "Save & Continue" at bounding box center [314, 184] width 54 height 15
